Goal: Task Accomplishment & Management: Use online tool/utility

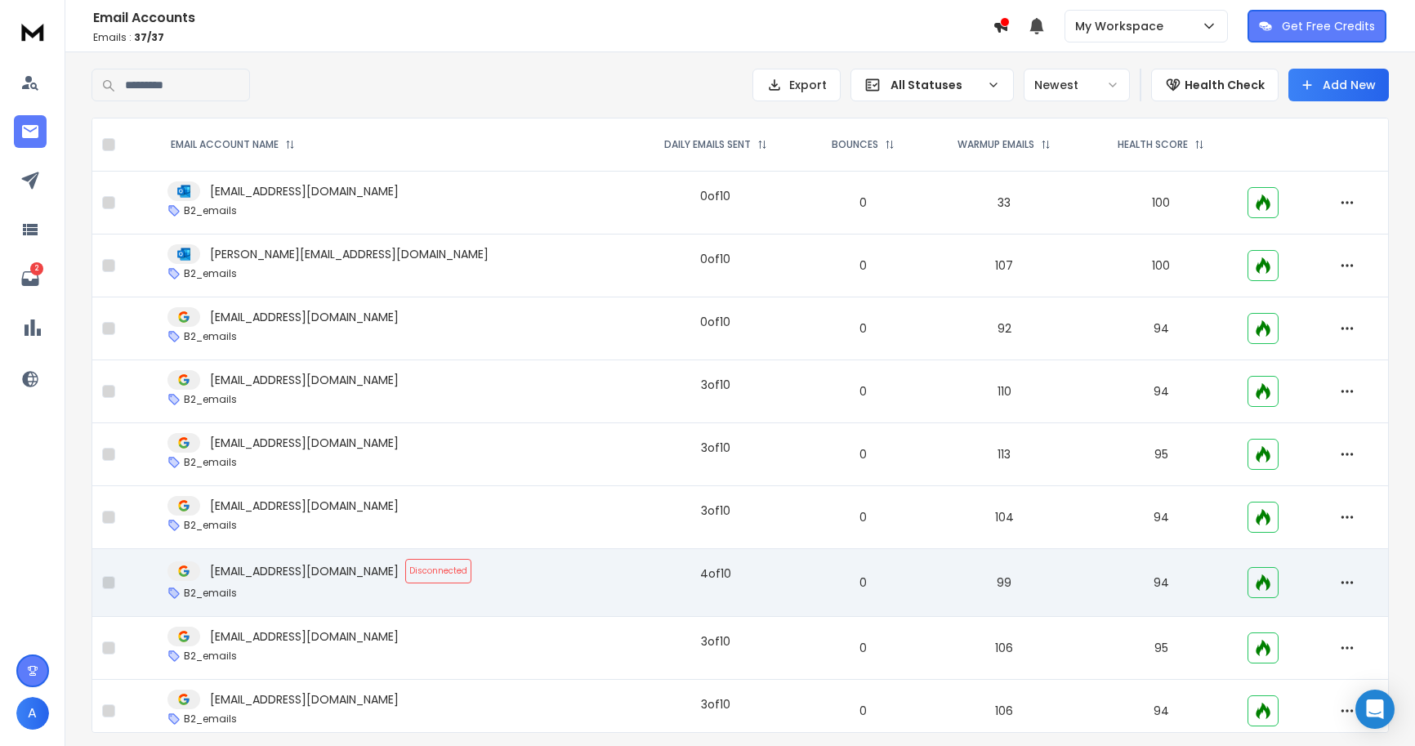
click at [435, 568] on span "Disconnected" at bounding box center [438, 571] width 66 height 25
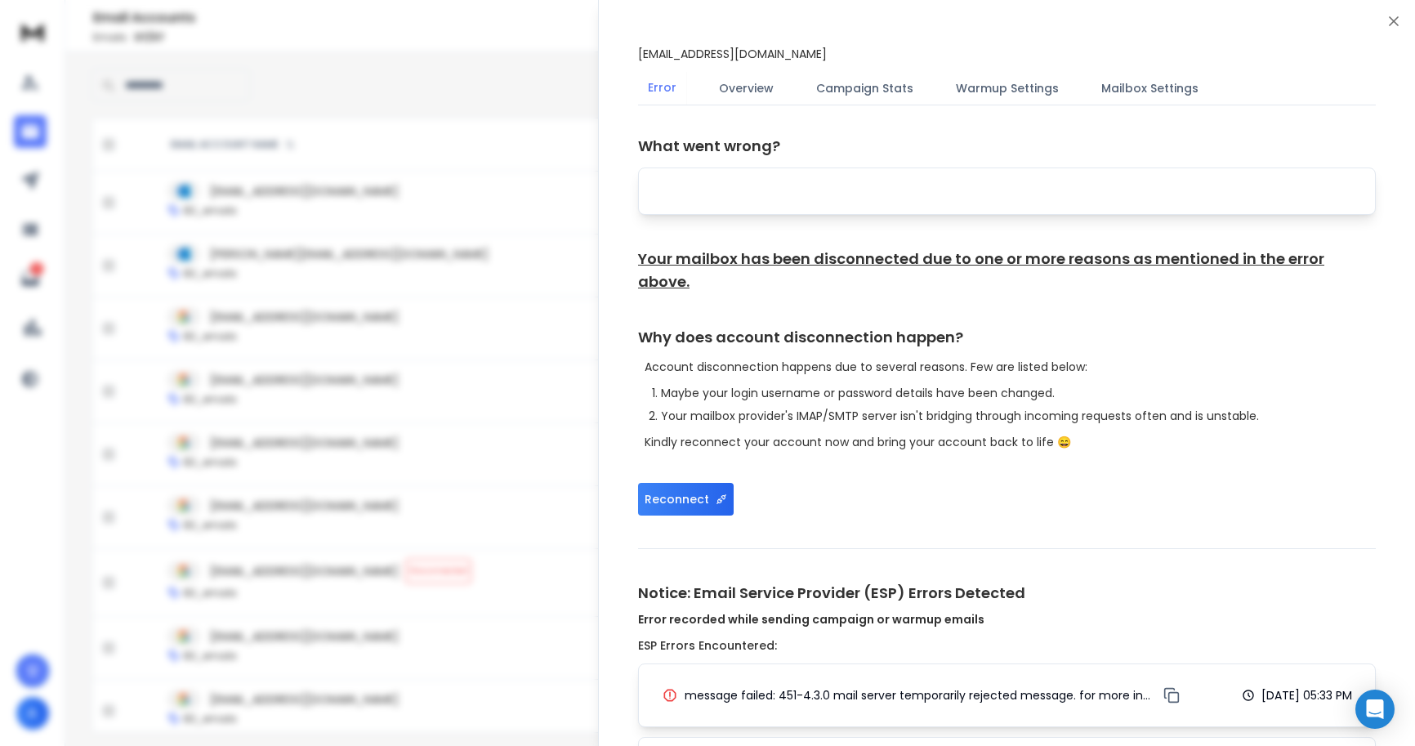
click at [701, 483] on button "Reconnect" at bounding box center [686, 499] width 96 height 33
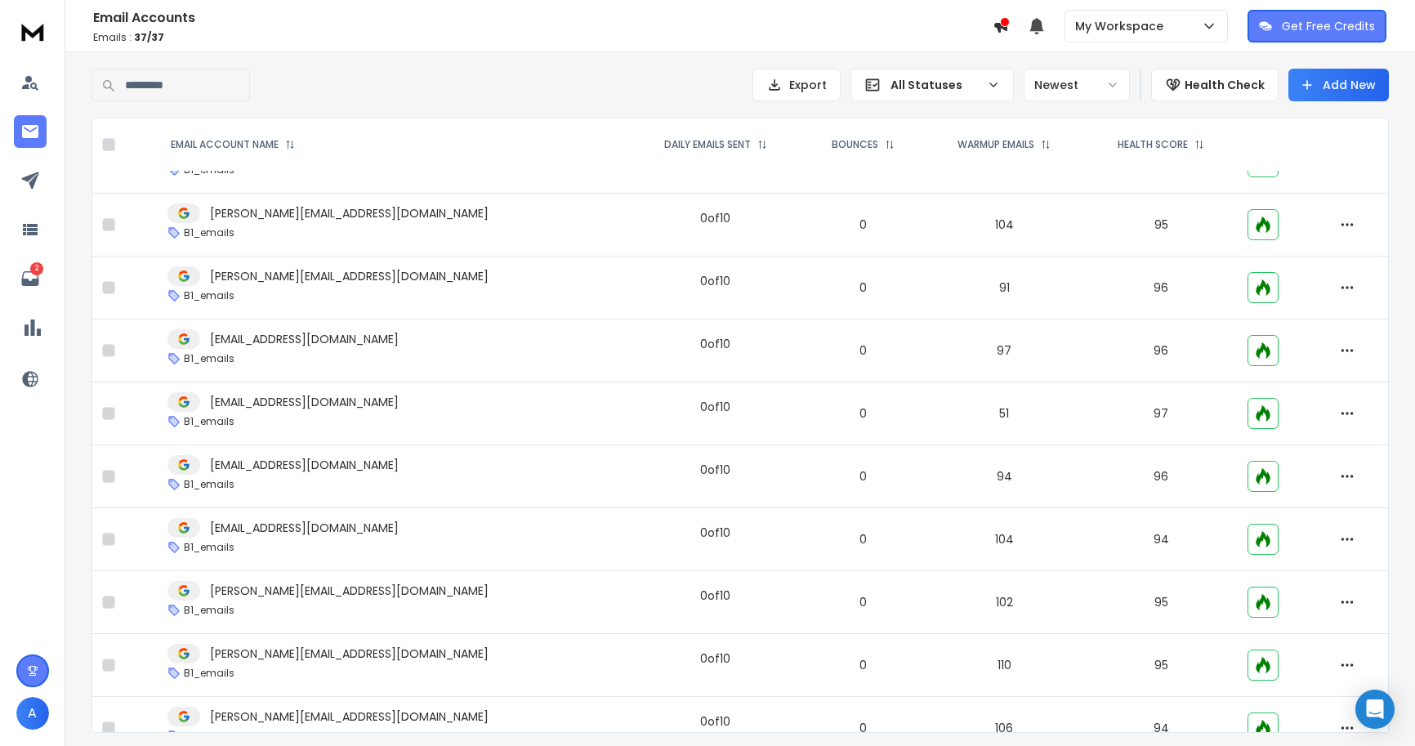
scroll to position [1784, 0]
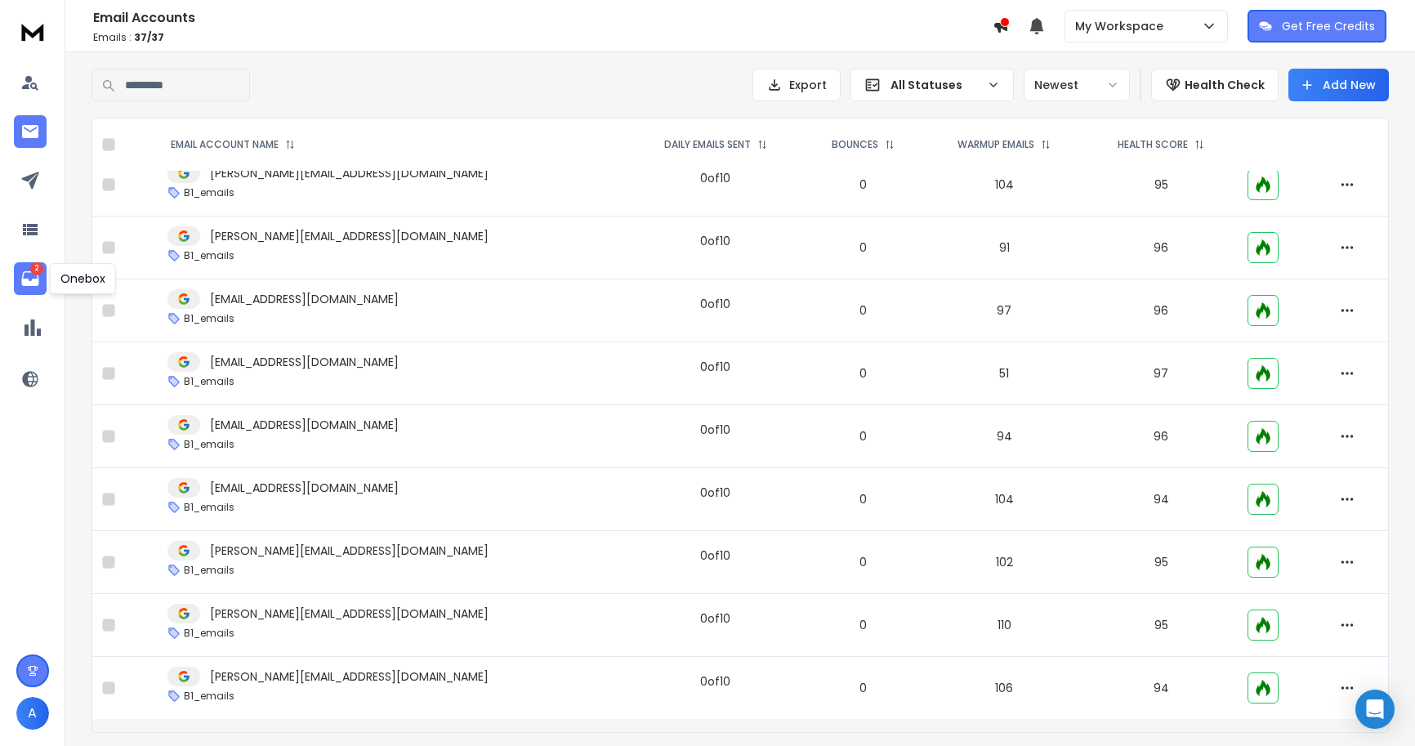
click at [29, 283] on icon at bounding box center [29, 278] width 17 height 15
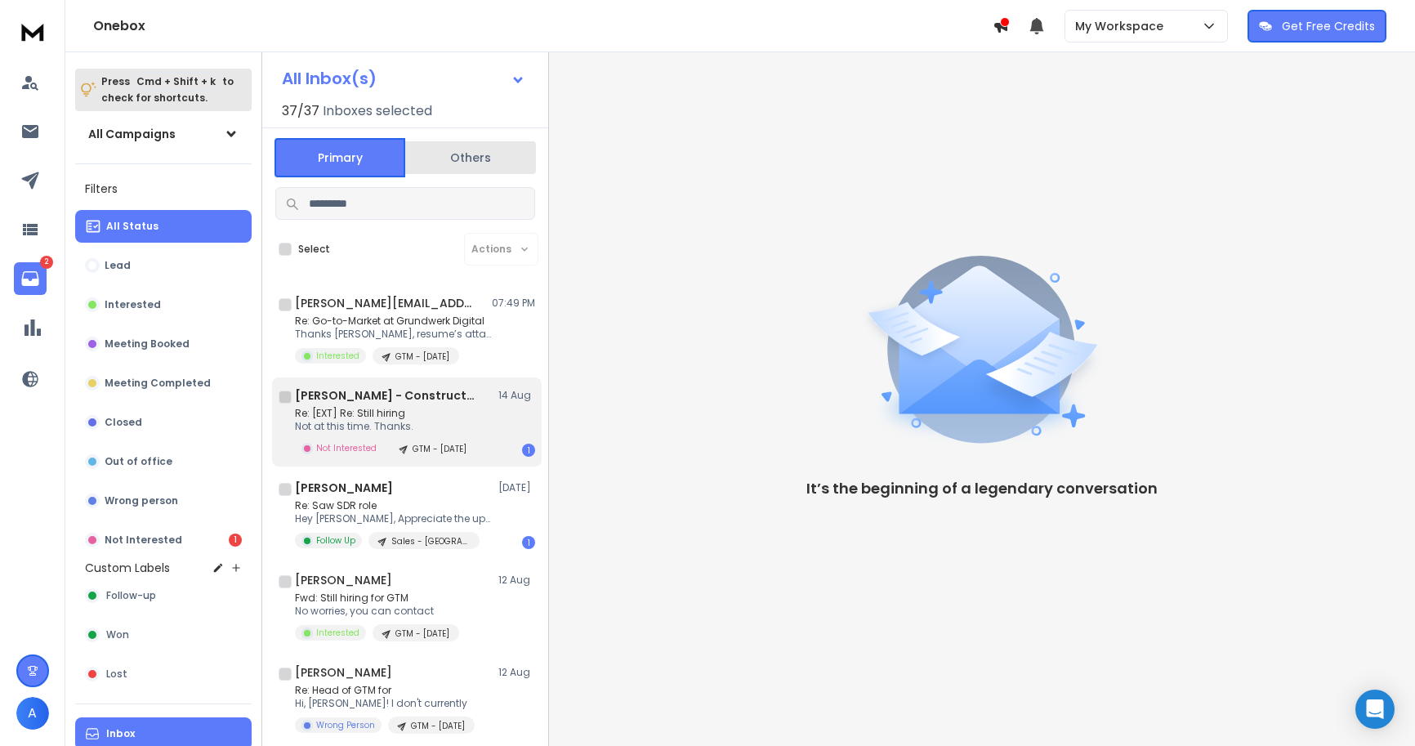
click at [393, 417] on p "Re: [EXT] Re: Still hiring" at bounding box center [385, 413] width 181 height 13
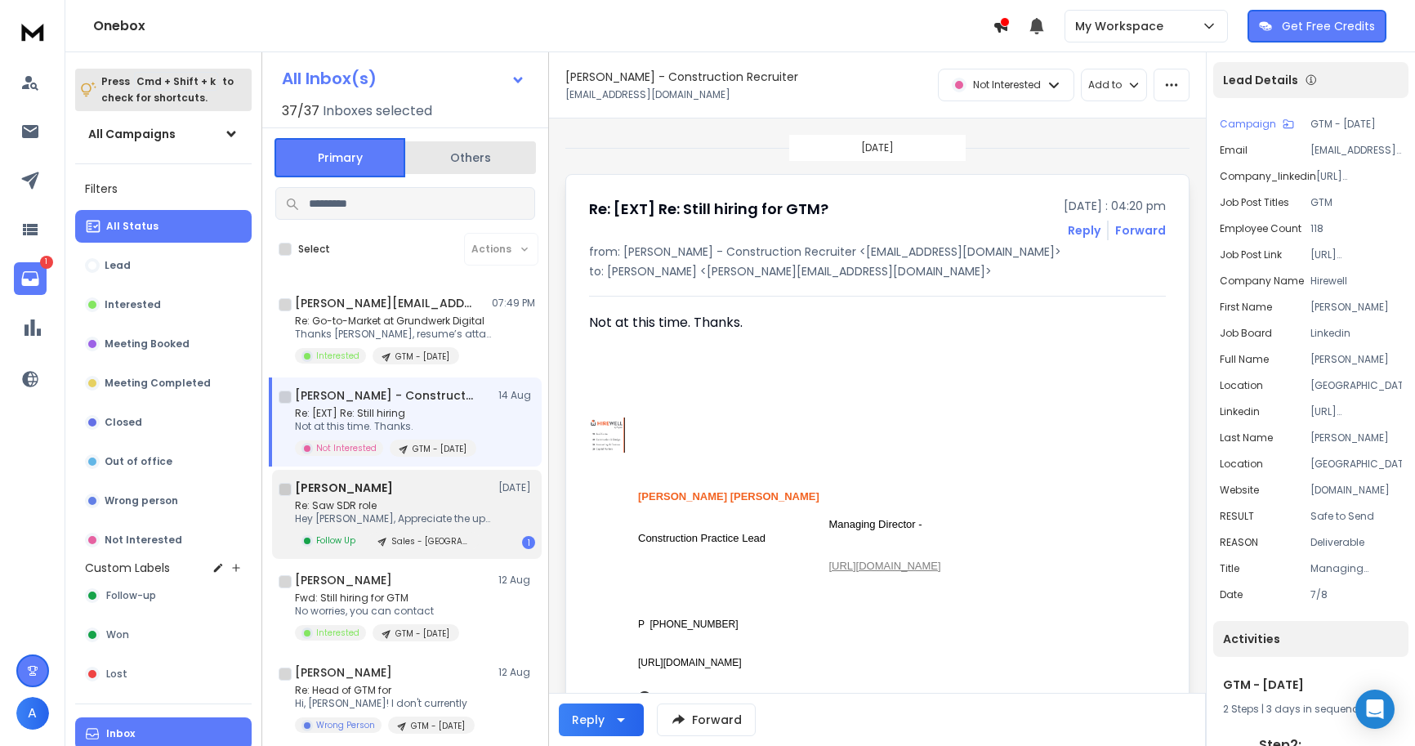
click at [398, 515] on p "Hey [PERSON_NAME], Appreciate the update." at bounding box center [393, 518] width 196 height 13
